Goal: Task Accomplishment & Management: Use online tool/utility

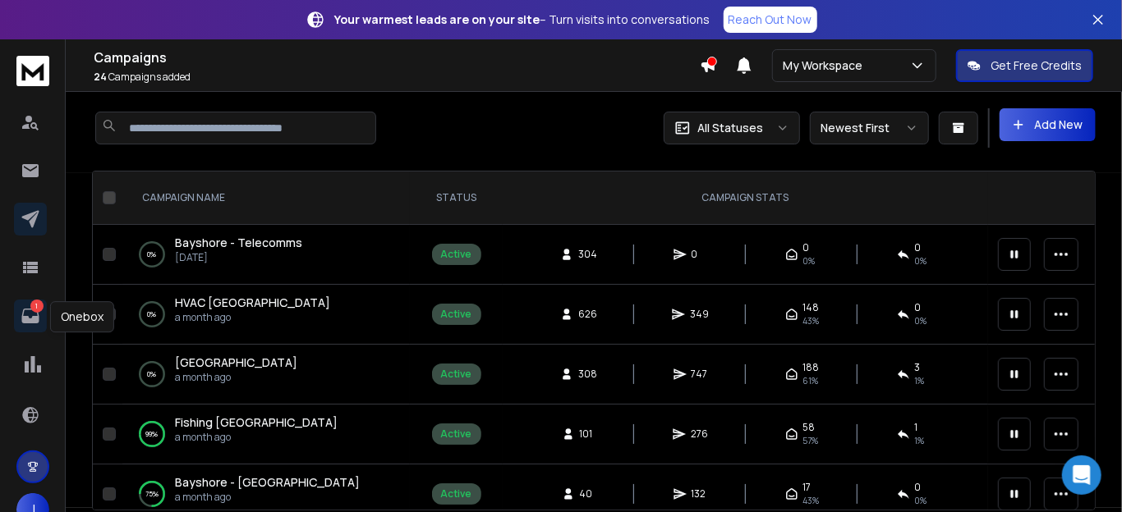
click at [24, 312] on icon at bounding box center [29, 316] width 17 height 15
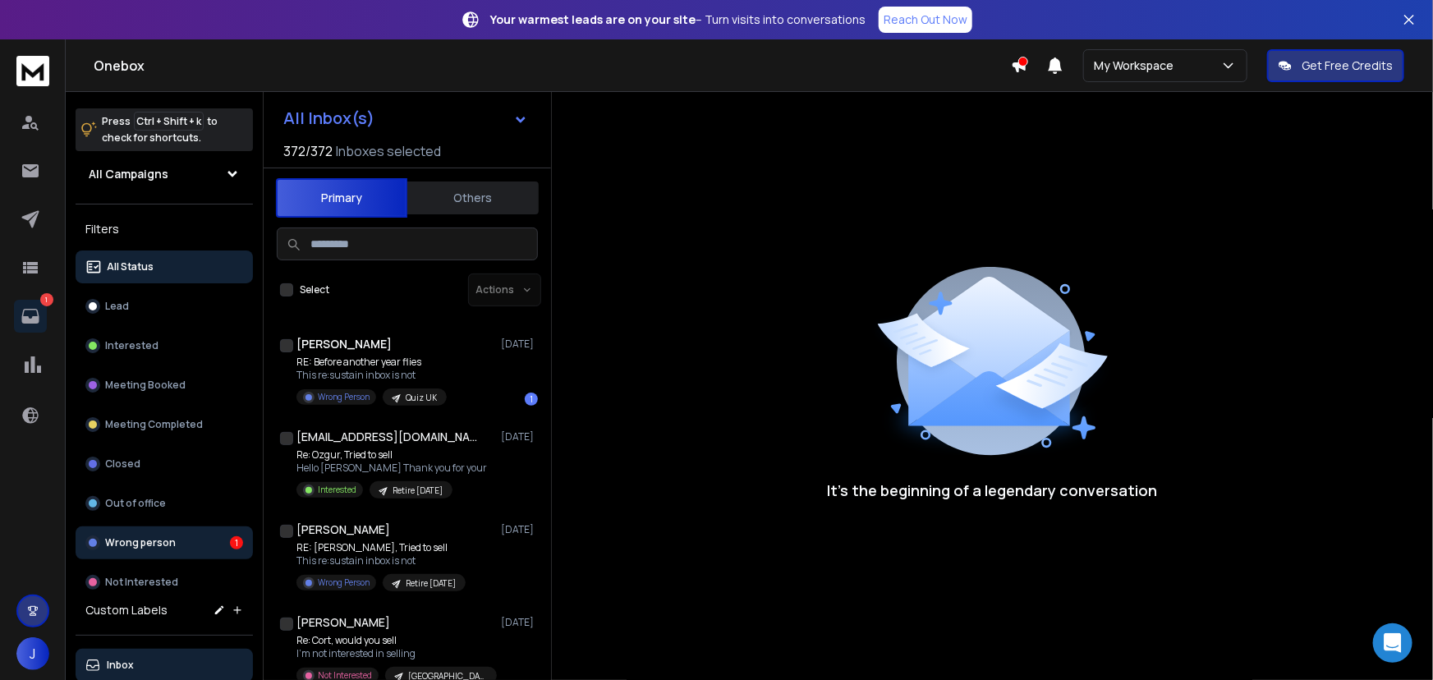
click at [165, 512] on p "Wrong person" at bounding box center [140, 542] width 71 height 13
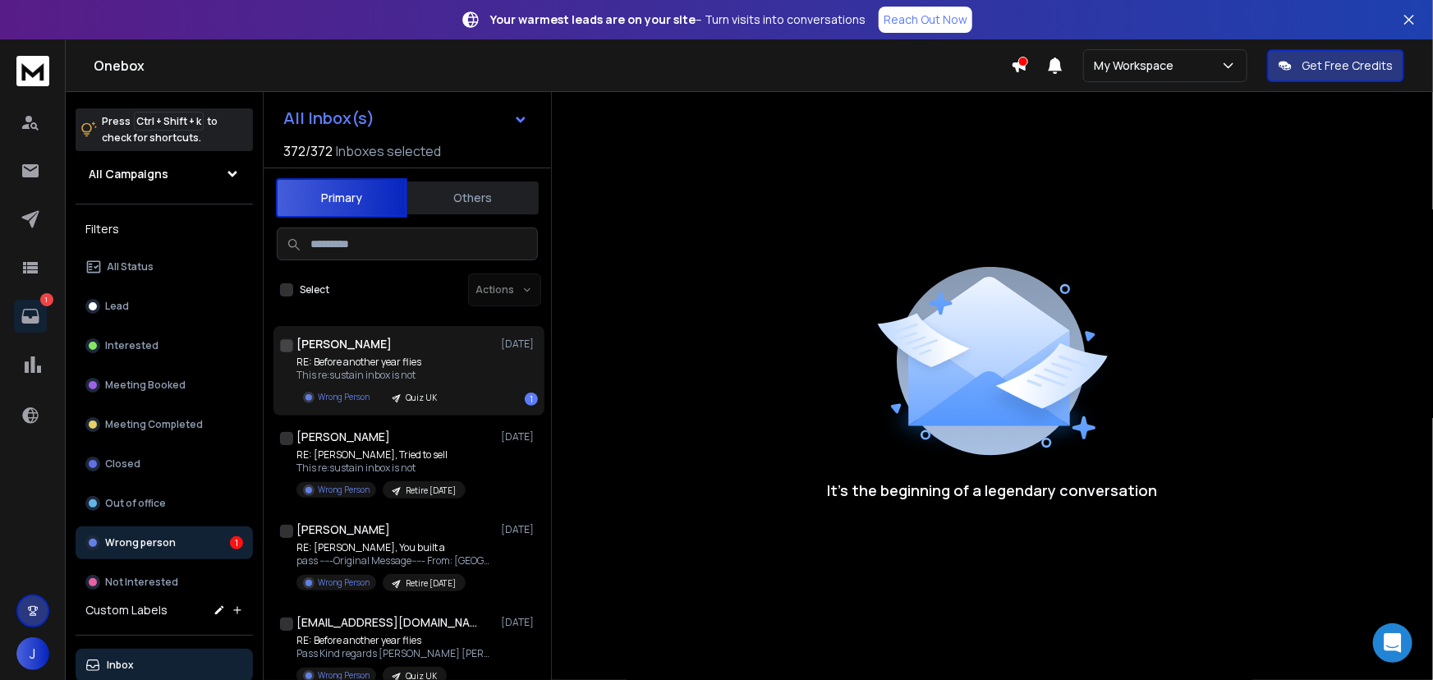
click at [406, 337] on div "[PERSON_NAME] [DATE]" at bounding box center [416, 344] width 241 height 16
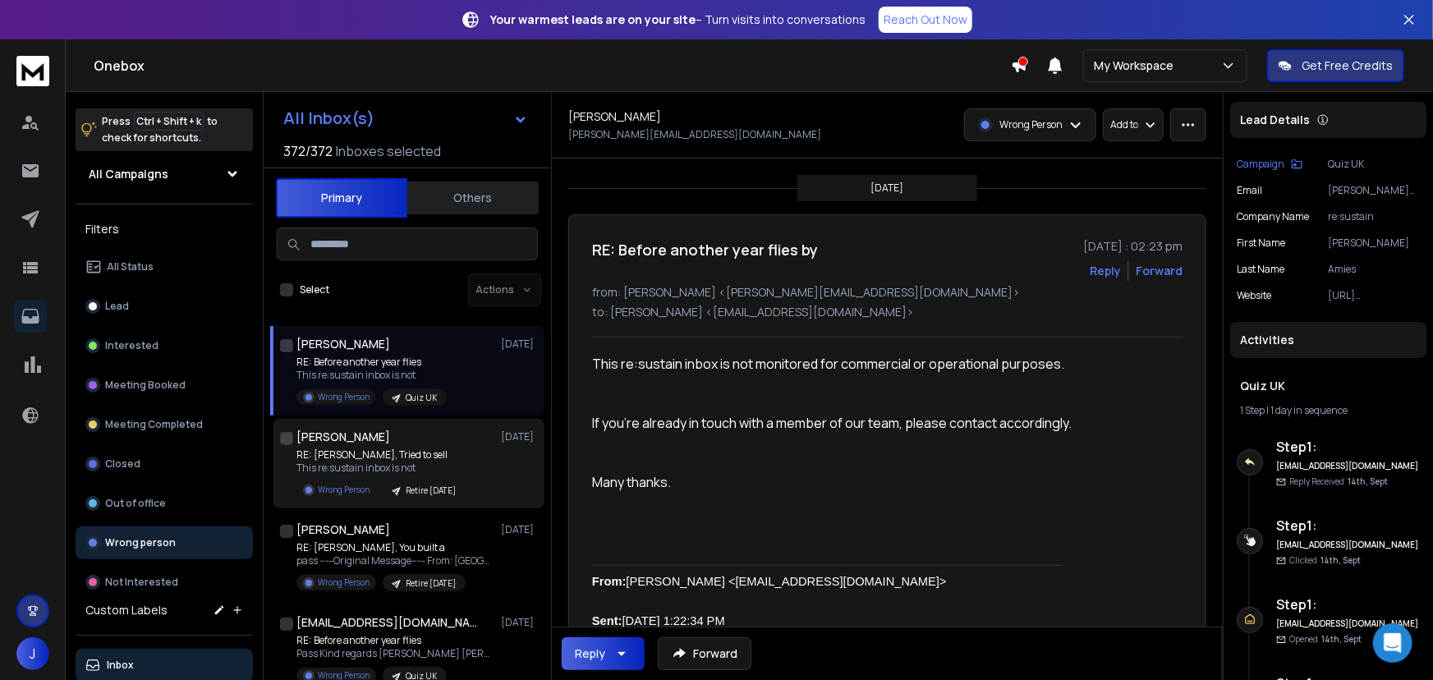
click at [360, 460] on p "RE: [PERSON_NAME], Tried to sell" at bounding box center [380, 454] width 169 height 13
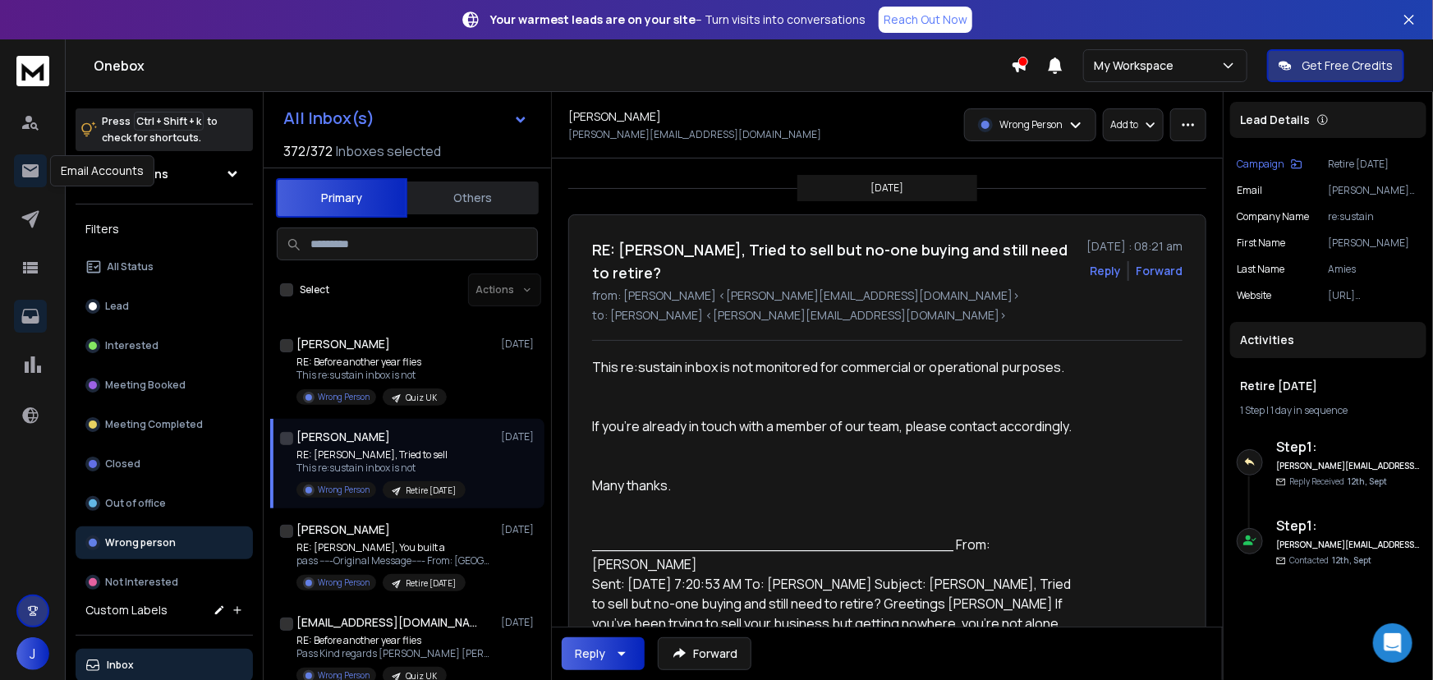
click at [21, 172] on icon at bounding box center [31, 171] width 20 height 20
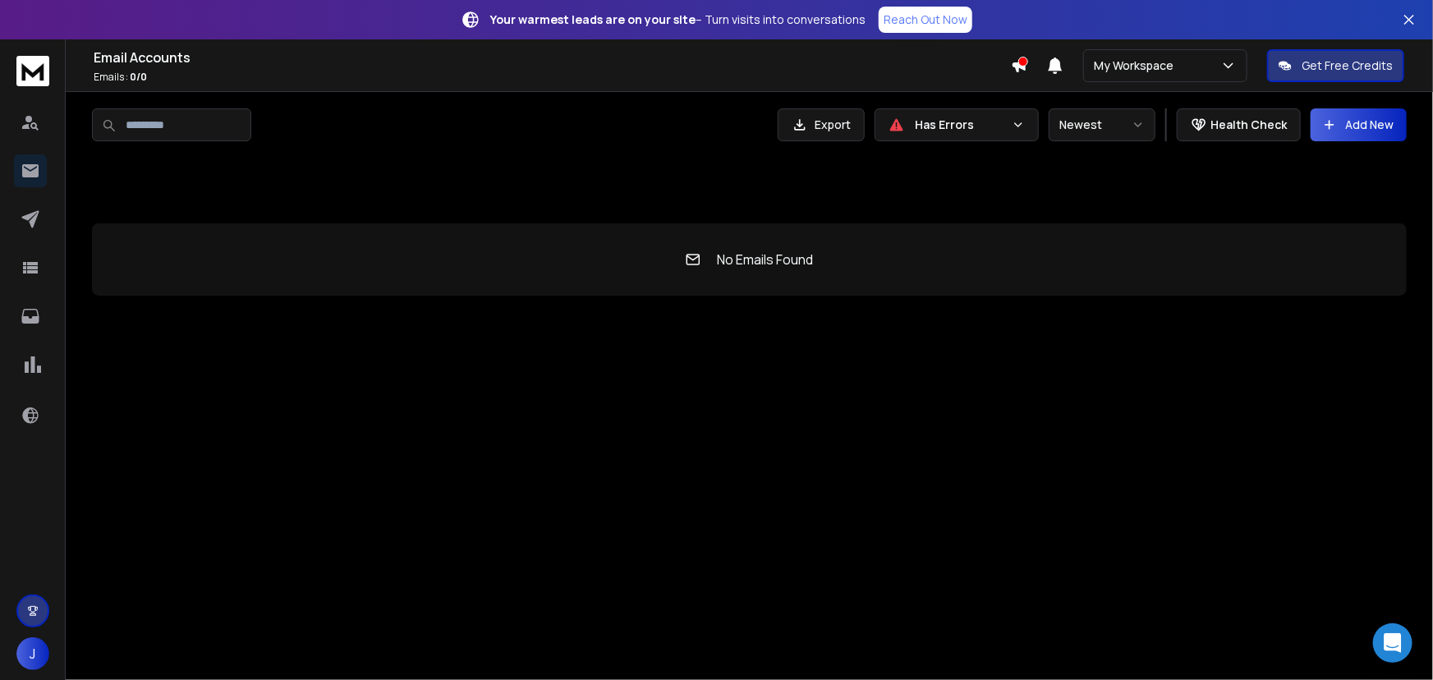
click at [992, 127] on p "Has Errors" at bounding box center [960, 125] width 90 height 16
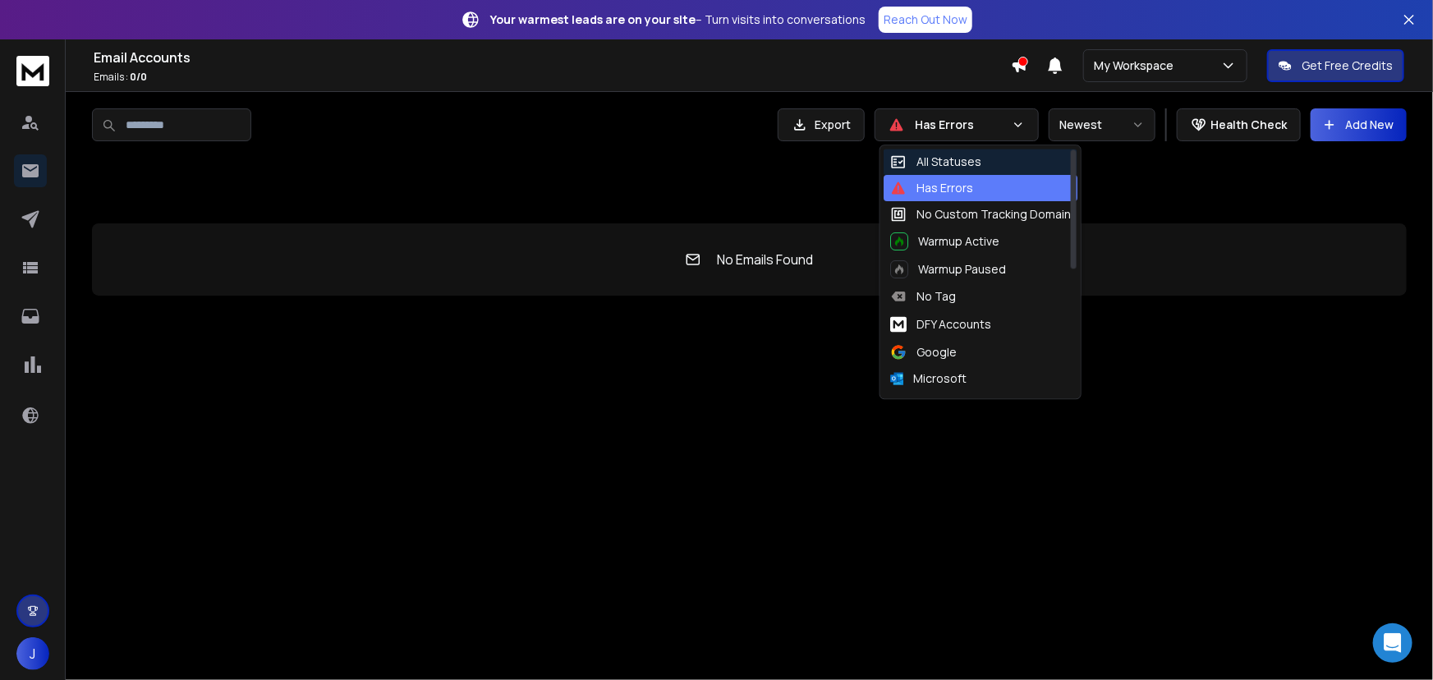
click at [948, 158] on div "All Statuses" at bounding box center [935, 162] width 91 height 16
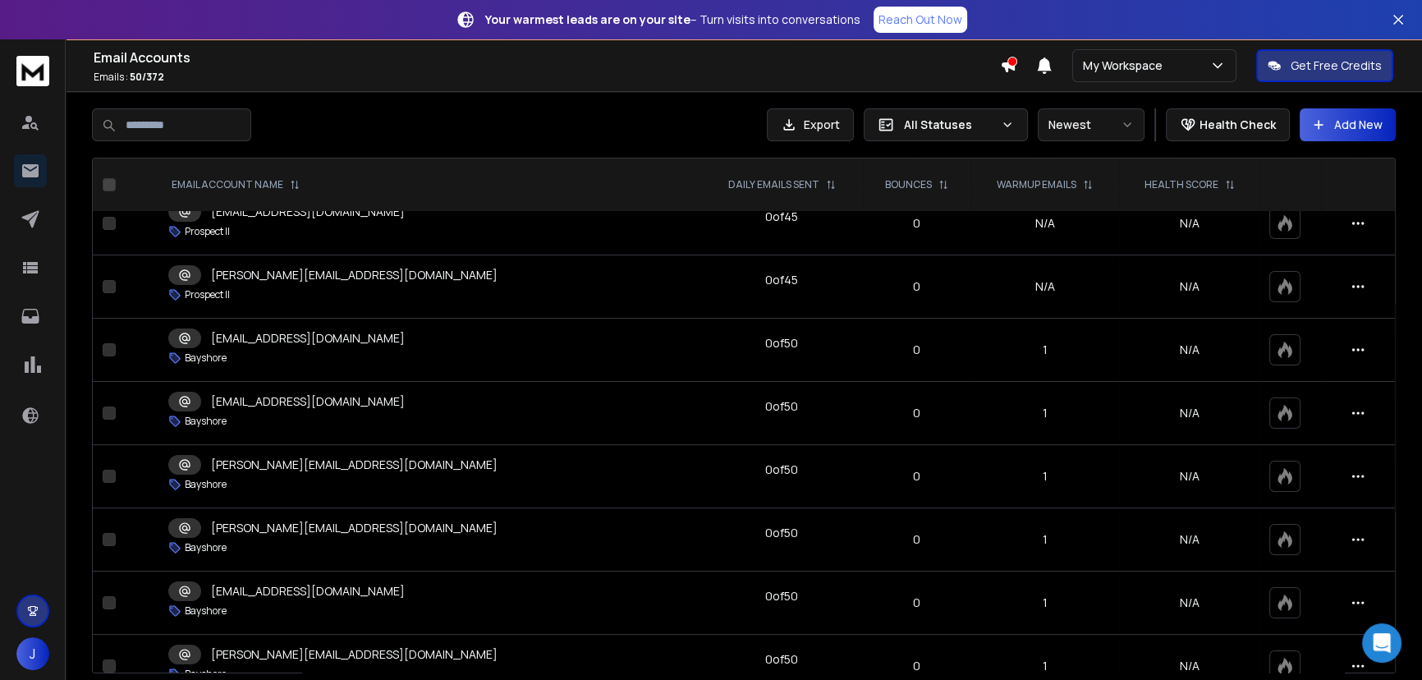
scroll to position [273, 0]
